Goal: Learn about a topic

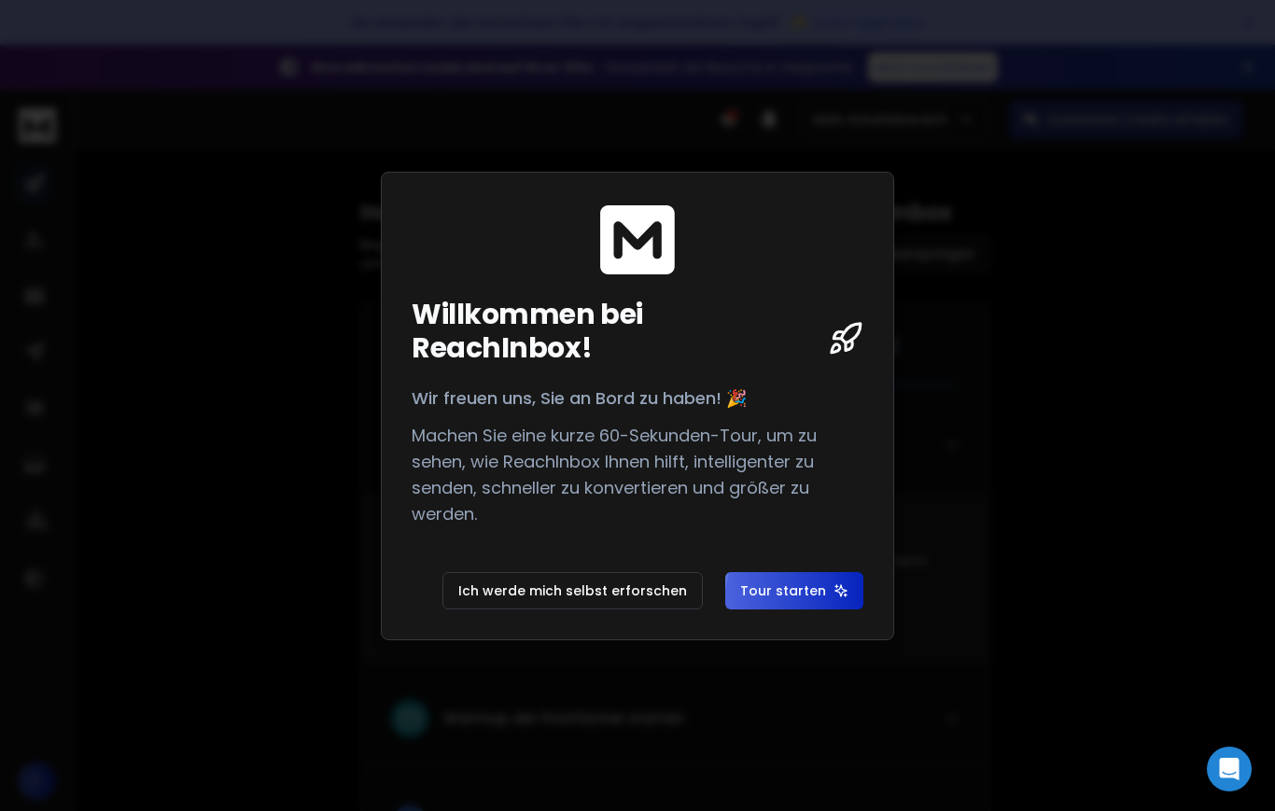
click at [503, 601] on button "Ich werde mich selbst erforschen" at bounding box center [573, 590] width 260 height 37
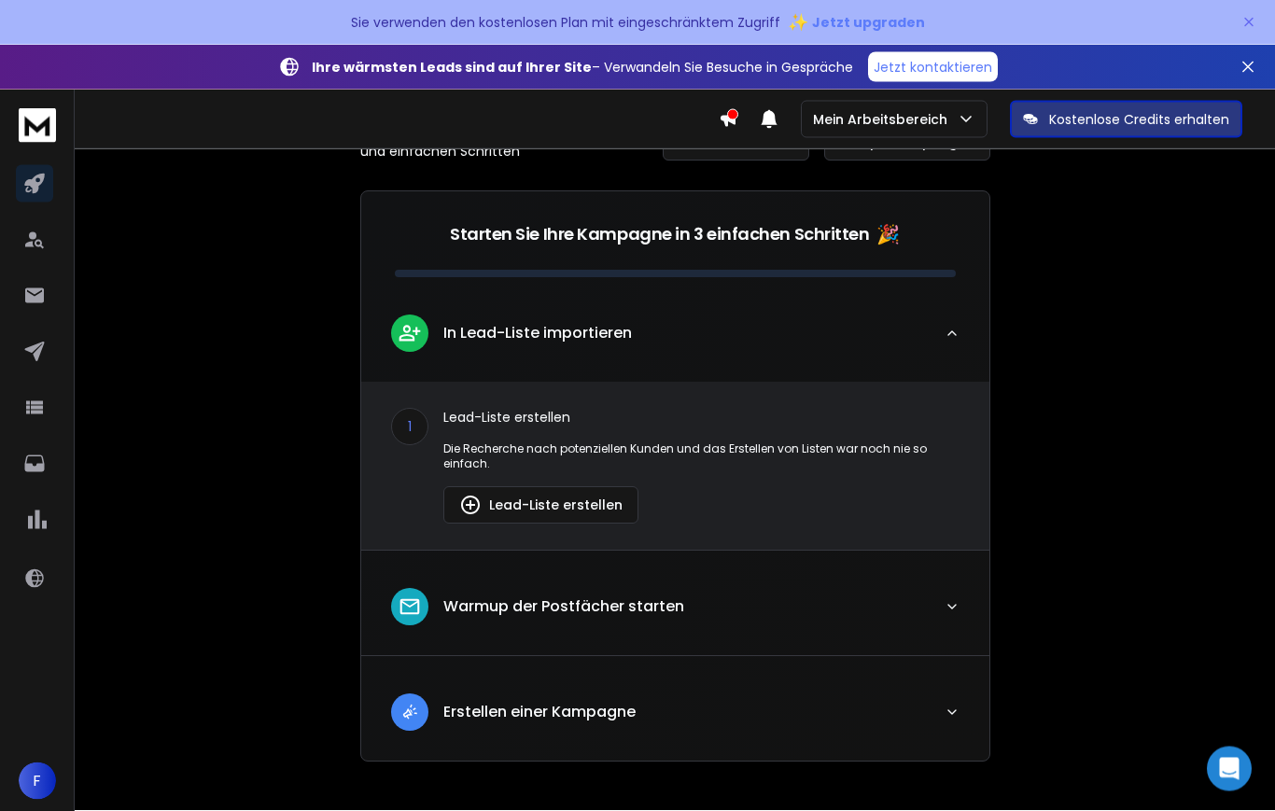
scroll to position [252, 0]
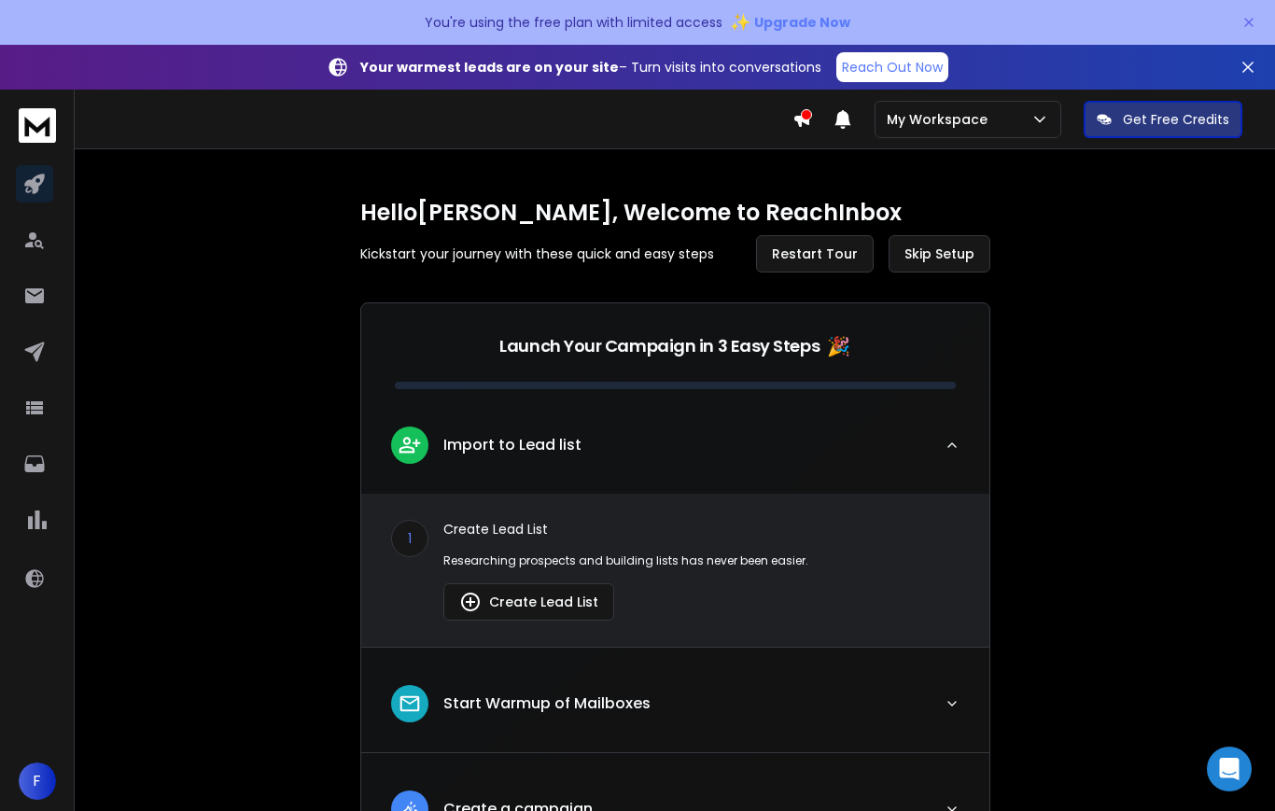
click at [1251, 74] on icon at bounding box center [1248, 67] width 17 height 17
